Goal: Task Accomplishment & Management: Use online tool/utility

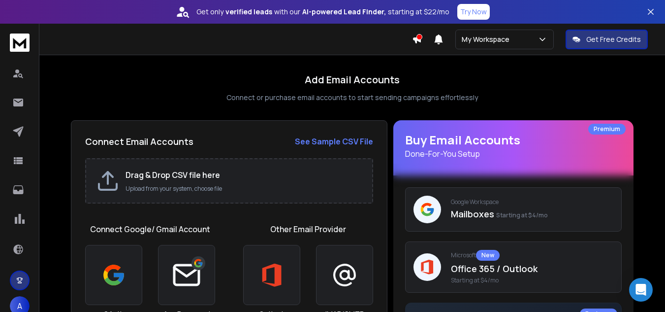
click at [124, 273] on icon at bounding box center [119, 278] width 10 height 10
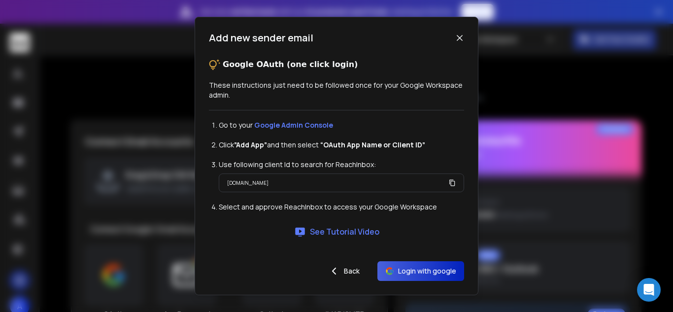
click at [418, 261] on div "Google OAuth (one click login) These instructions just need to be followed once…" at bounding box center [336, 170] width 255 height 222
click at [417, 264] on button "Login with google" at bounding box center [420, 271] width 87 height 20
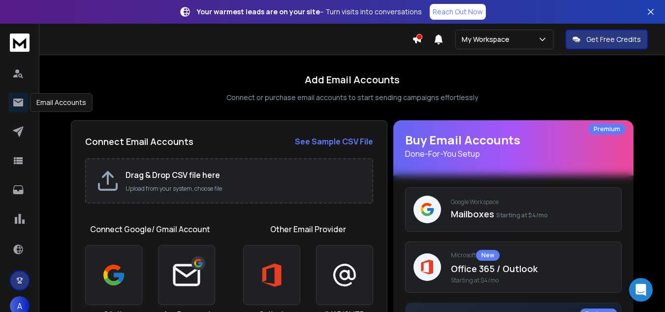
click at [14, 107] on icon at bounding box center [18, 103] width 12 height 12
